Goal: Task Accomplishment & Management: Manage account settings

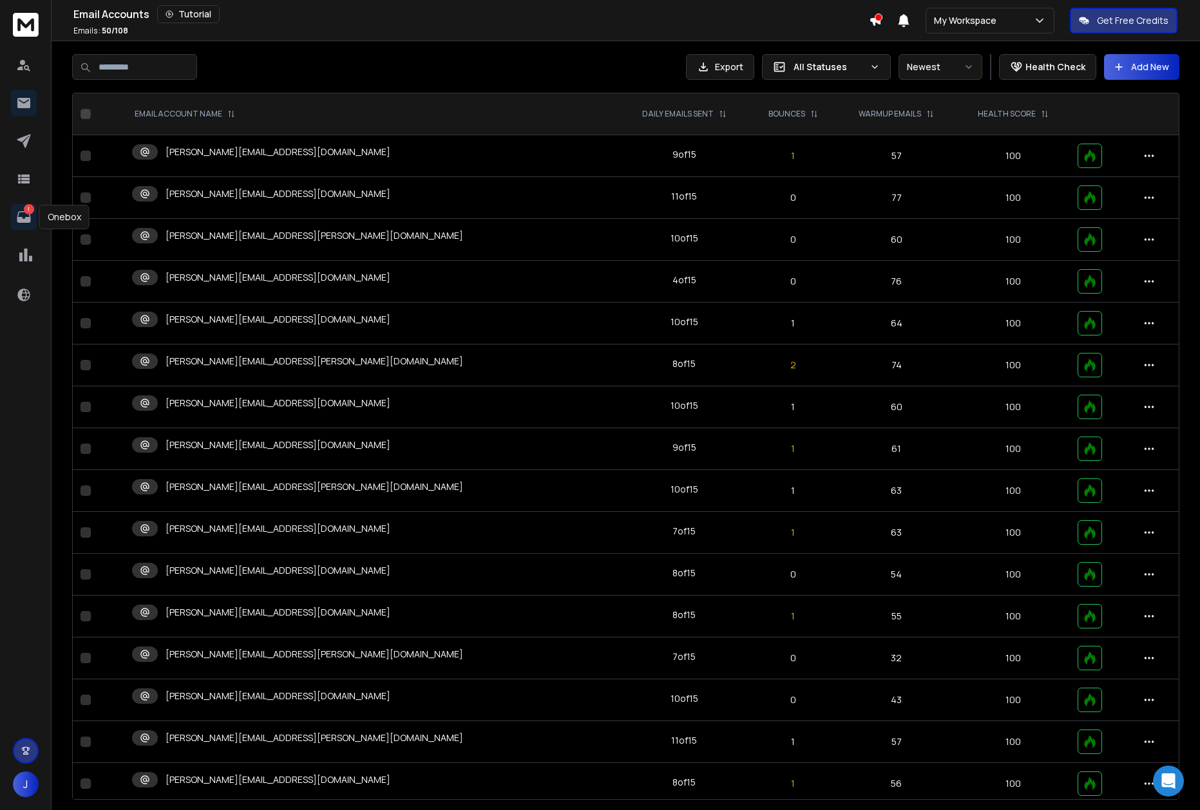
click at [26, 218] on icon at bounding box center [24, 217] width 14 height 12
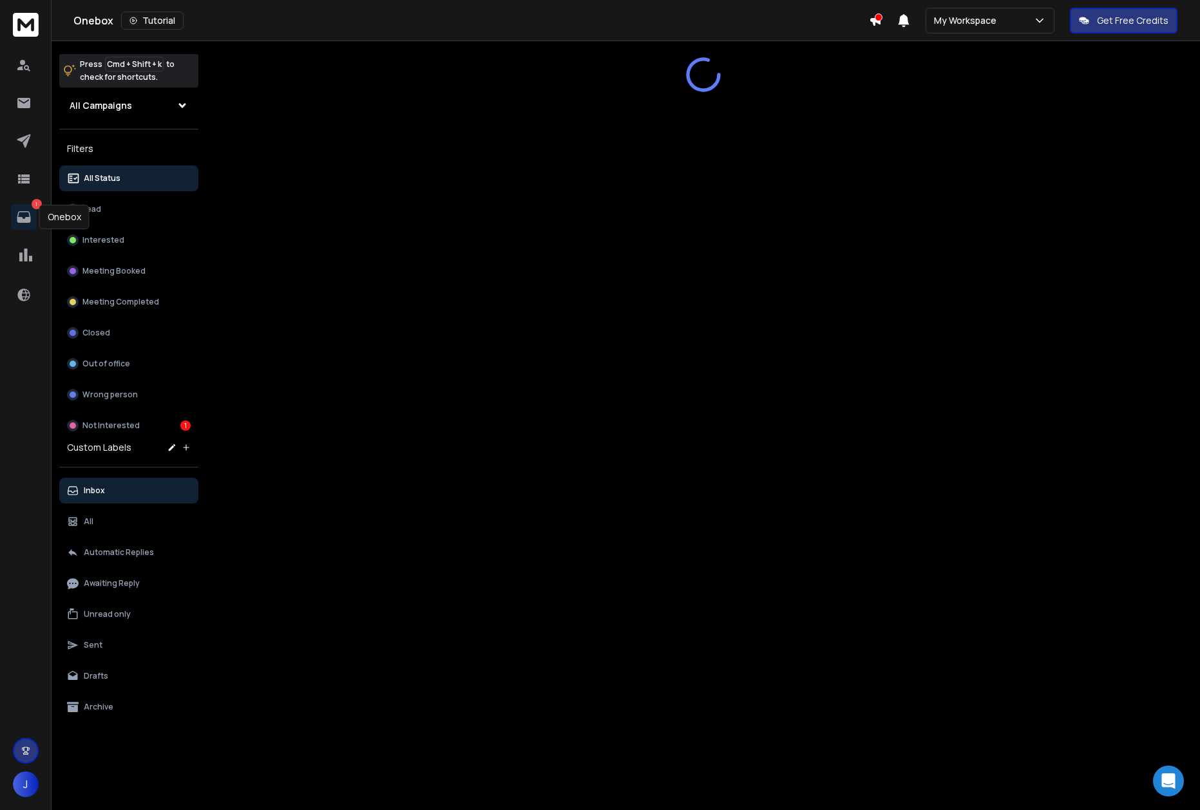
click at [19, 214] on icon at bounding box center [23, 216] width 15 height 15
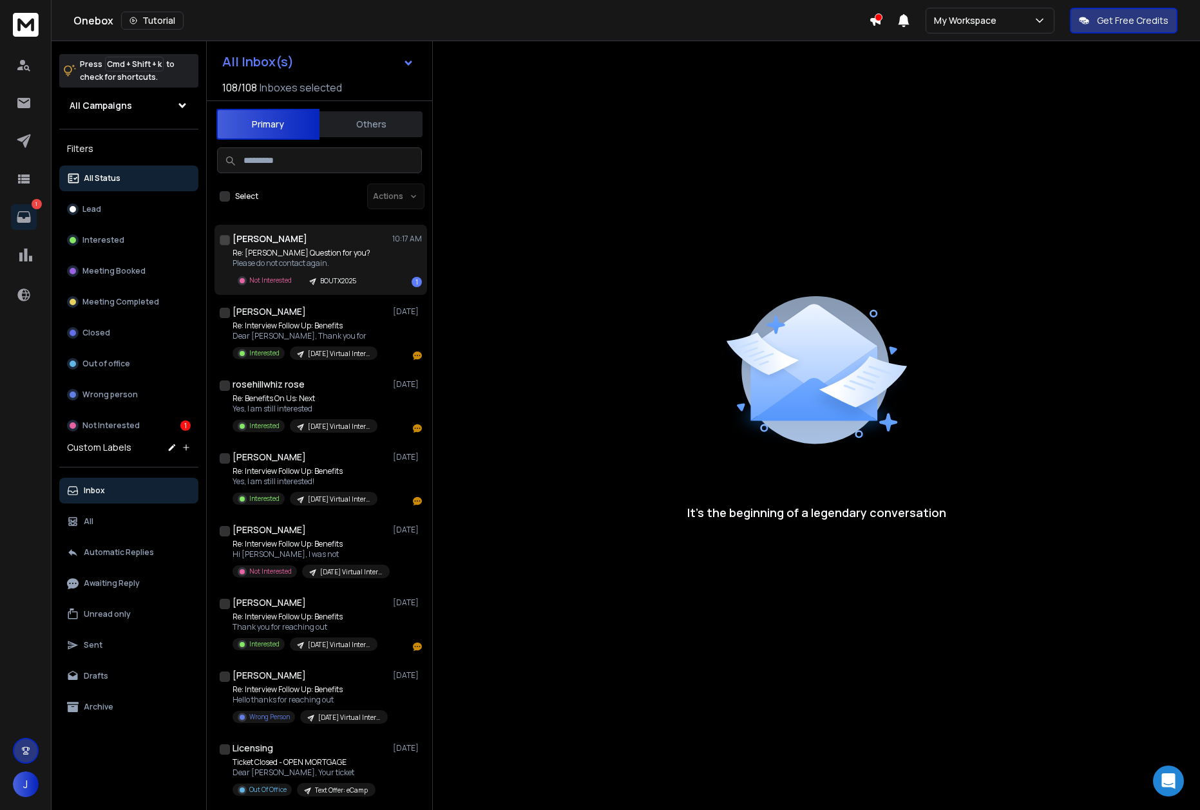
click at [274, 253] on p "Re: [PERSON_NAME] Question for you?" at bounding box center [302, 253] width 138 height 10
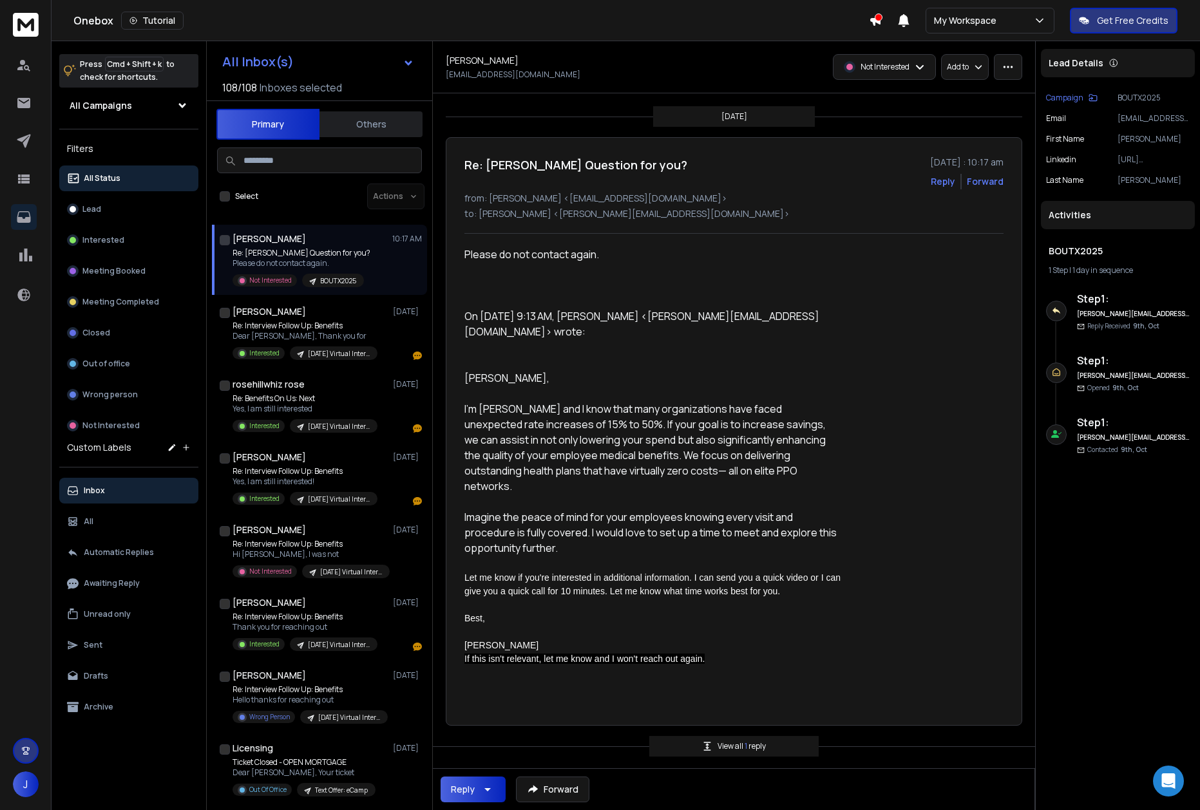
click at [284, 260] on p "Please do not contact again." at bounding box center [302, 263] width 138 height 10
click at [281, 314] on h1 "[PERSON_NAME]" at bounding box center [269, 311] width 73 height 13
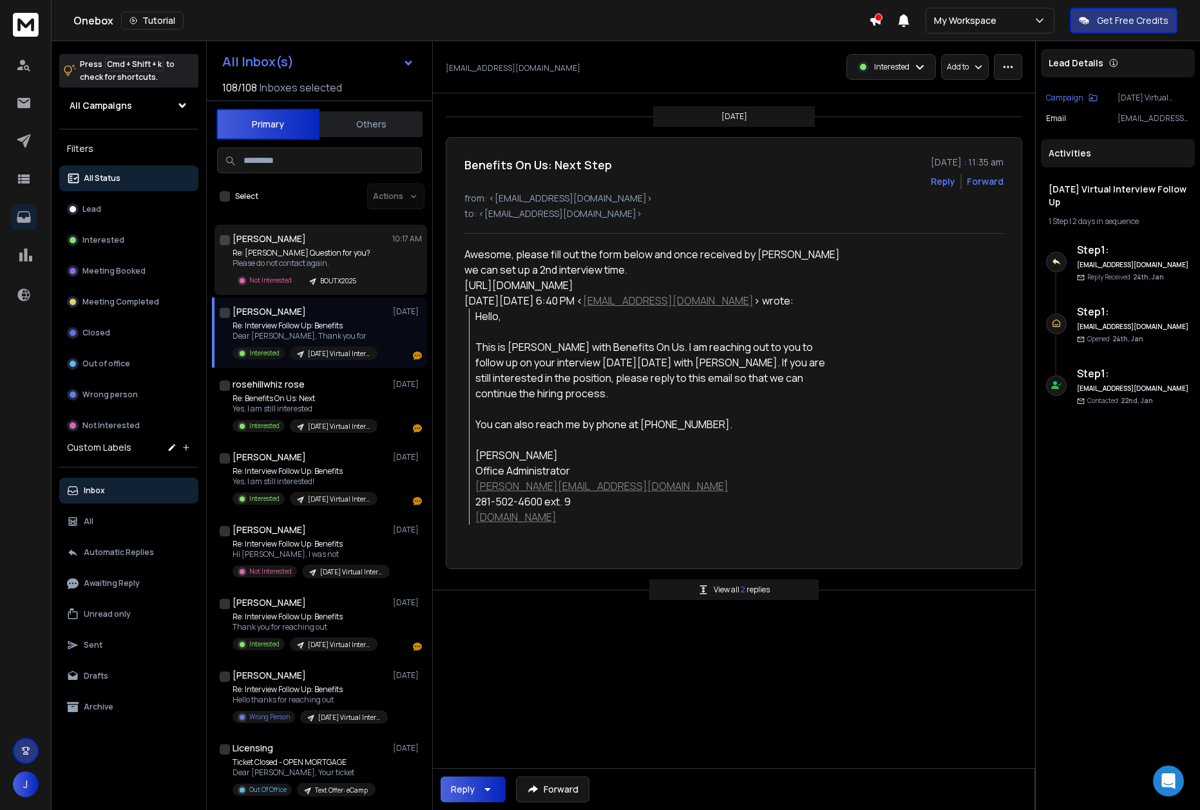
click at [276, 258] on p "Re: [PERSON_NAME] Question for you?" at bounding box center [302, 253] width 138 height 10
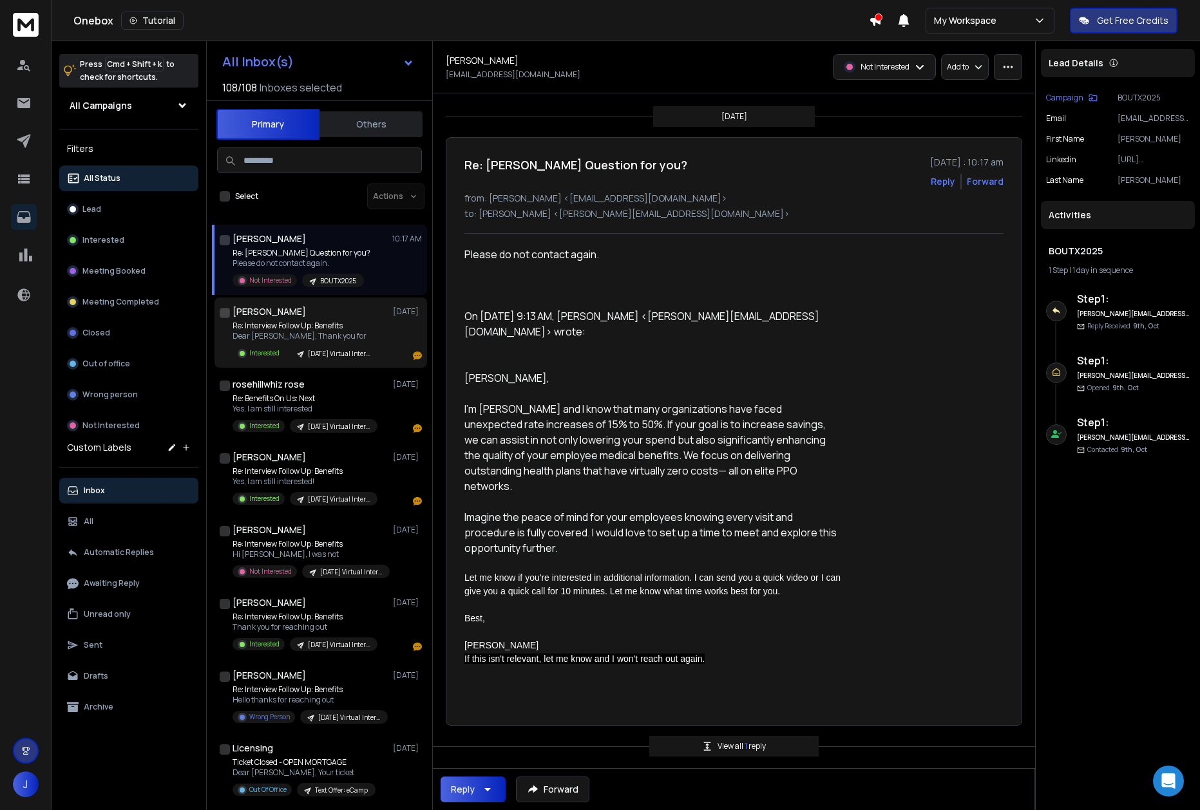
click at [267, 311] on h1 "[PERSON_NAME]" at bounding box center [269, 311] width 73 height 13
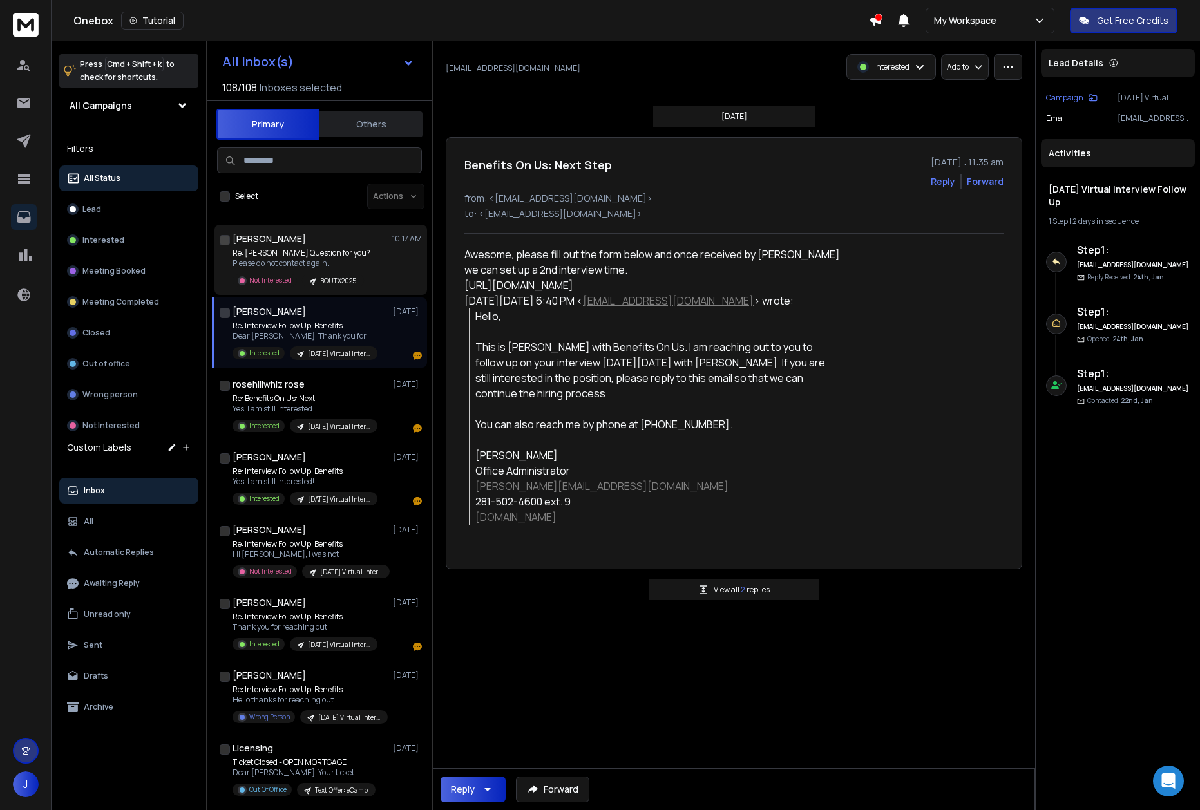
click at [273, 250] on p "Re: [PERSON_NAME] Question for you?" at bounding box center [302, 253] width 138 height 10
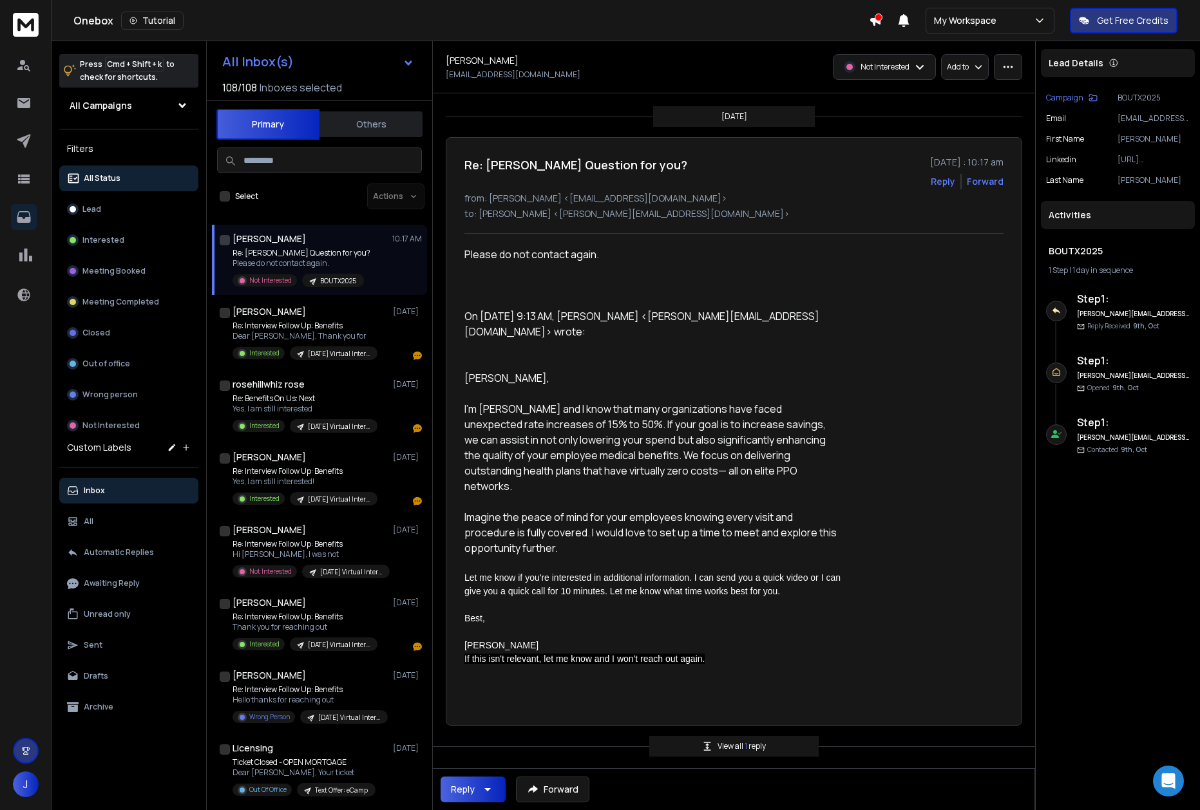
click at [257, 249] on p "Re: [PERSON_NAME] Question for you?" at bounding box center [302, 253] width 138 height 10
click at [24, 139] on icon at bounding box center [24, 142] width 14 height 14
